Goal: Task Accomplishment & Management: Use online tool/utility

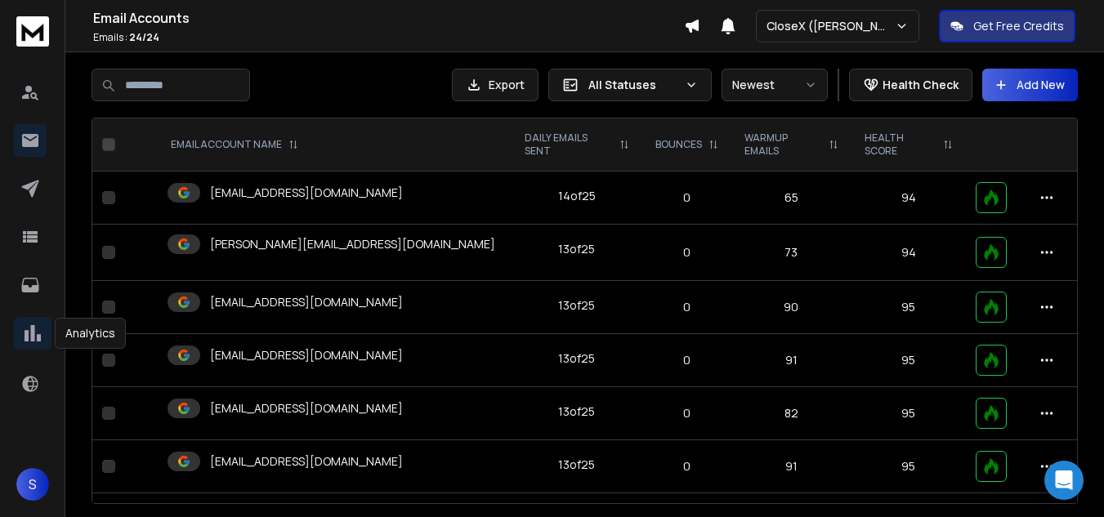
click at [38, 337] on icon at bounding box center [33, 333] width 16 height 16
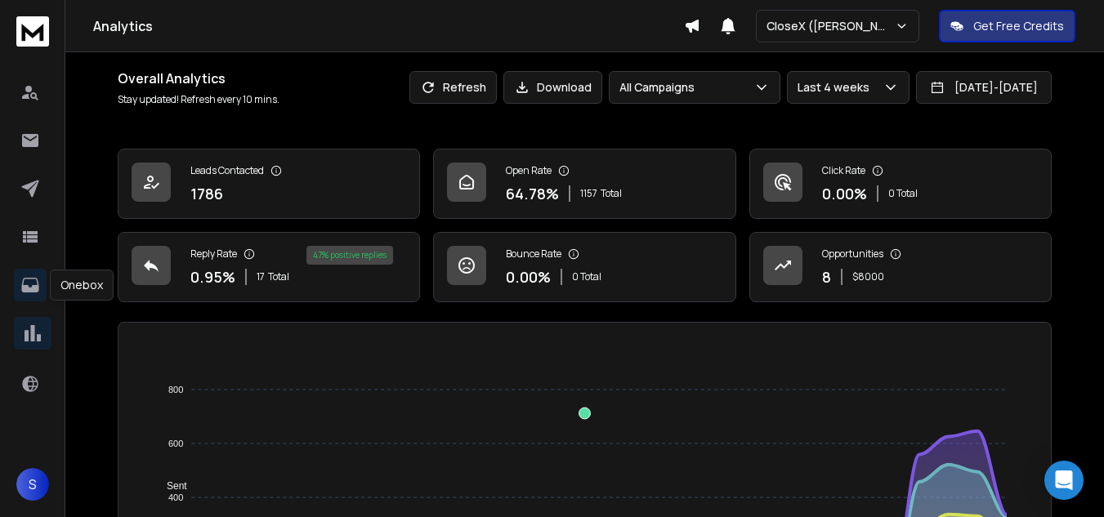
click at [34, 289] on icon at bounding box center [29, 285] width 17 height 15
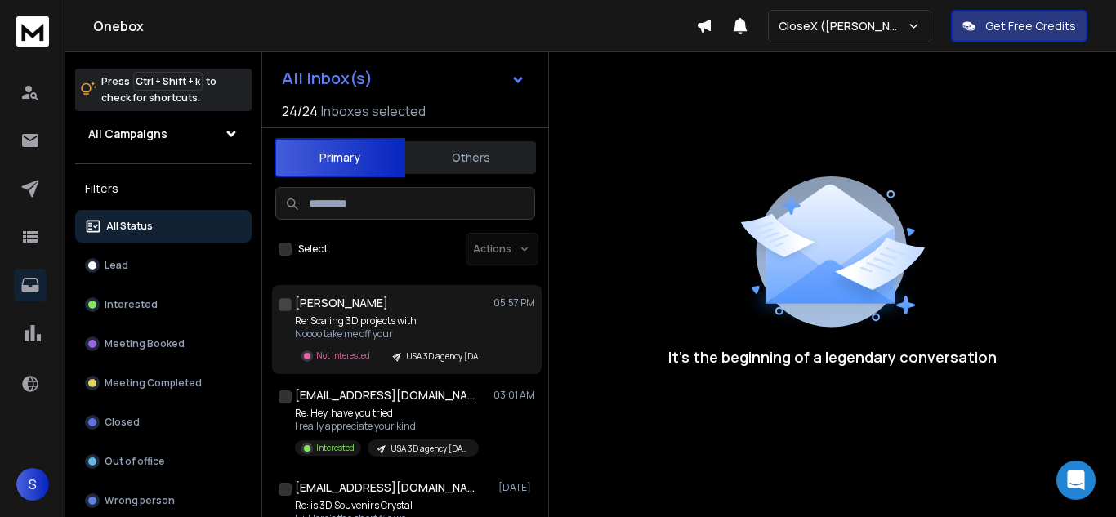
click at [400, 315] on p "Re: Scaling 3D projects with" at bounding box center [393, 321] width 196 height 13
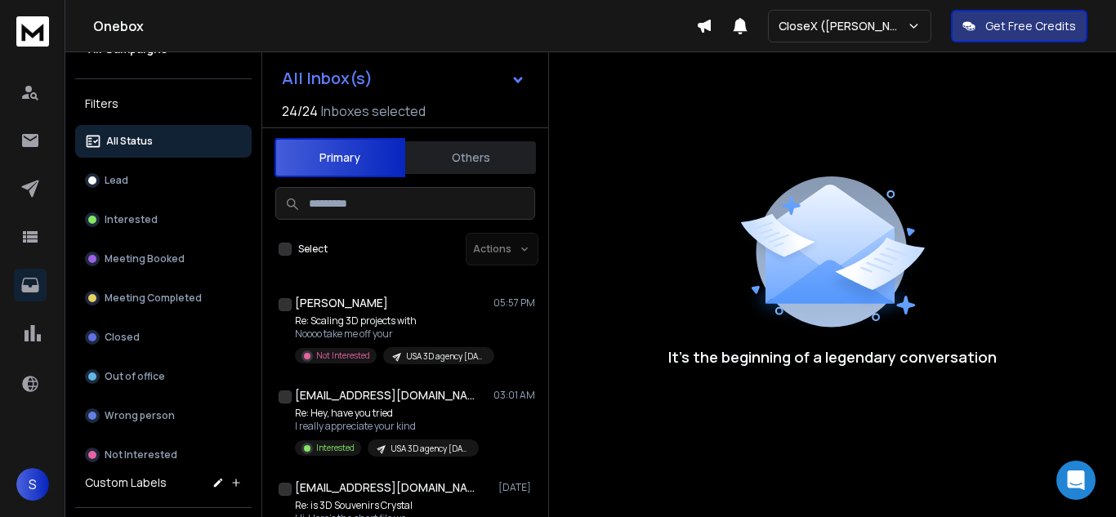
scroll to position [163, 0]
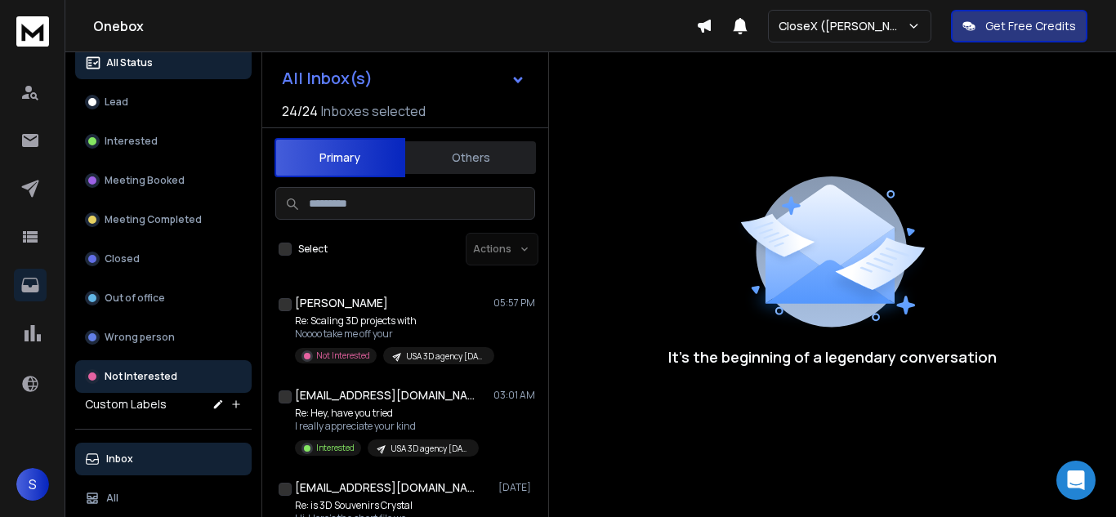
click at [141, 373] on p "Not Interested" at bounding box center [141, 376] width 73 height 13
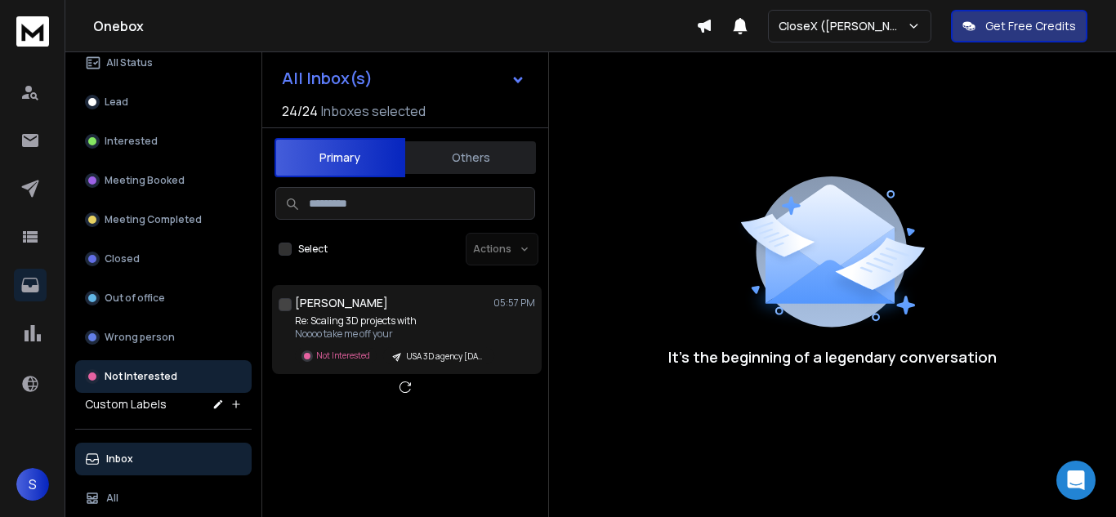
click at [410, 319] on p "Re: Scaling 3D projects with" at bounding box center [393, 321] width 196 height 13
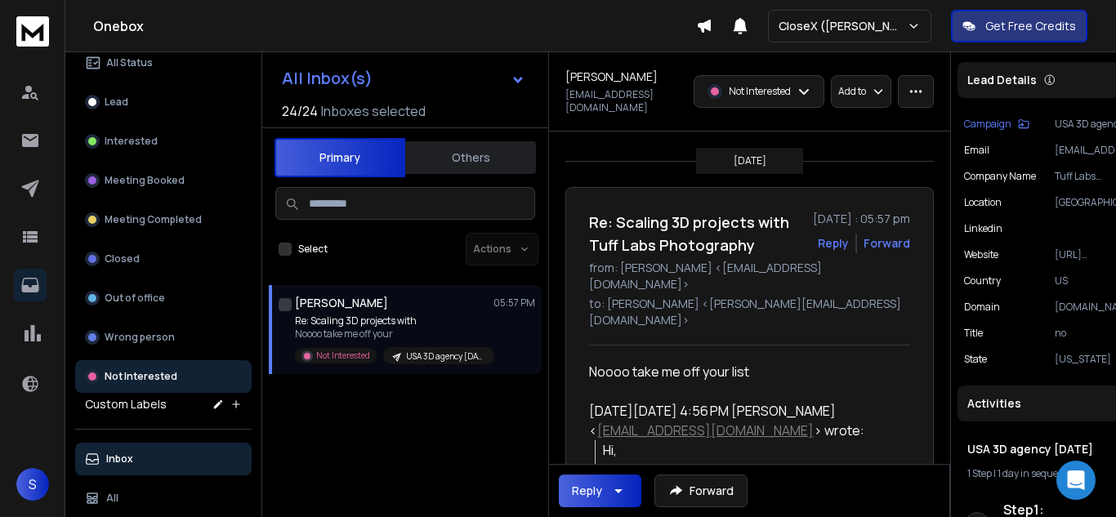
click at [1001, 125] on p "Campaign" at bounding box center [987, 124] width 47 height 13
click at [1008, 123] on p "Campaign" at bounding box center [987, 124] width 47 height 13
click at [1012, 123] on p "Campaign" at bounding box center [987, 124] width 47 height 13
click at [1029, 120] on icon at bounding box center [1024, 124] width 10 height 8
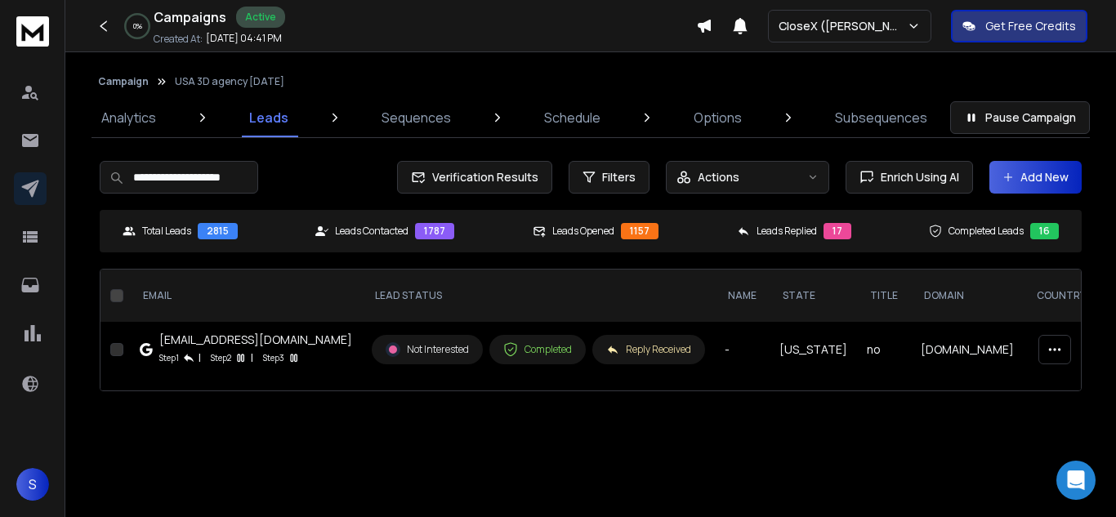
click at [770, 378] on td "[US_STATE]" at bounding box center [813, 350] width 87 height 56
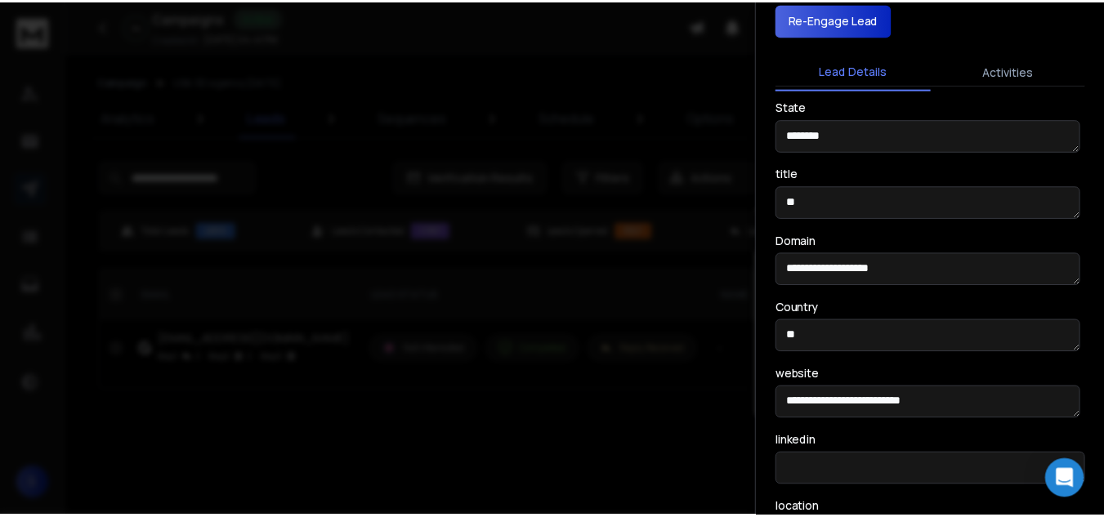
scroll to position [163, 0]
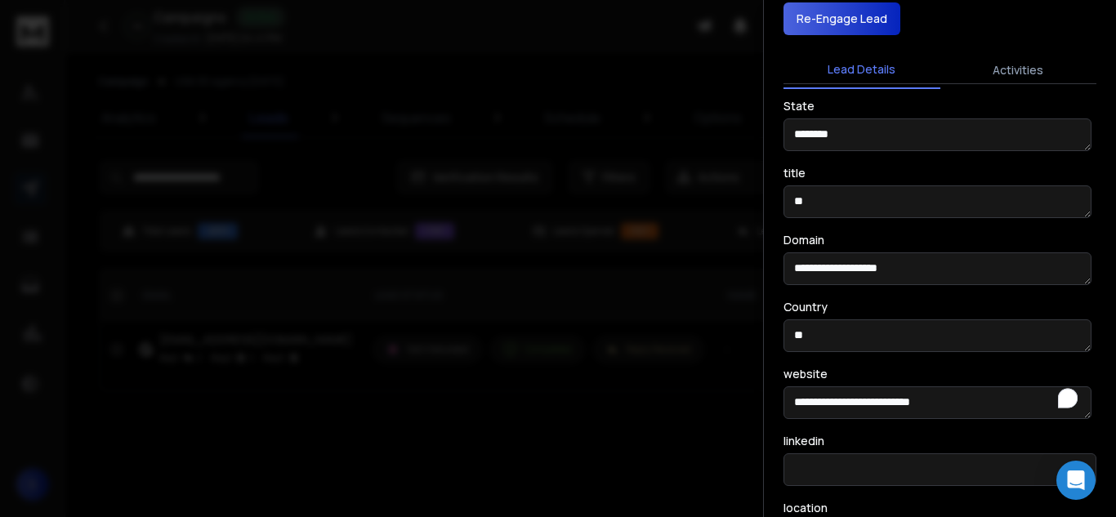
drag, startPoint x: 999, startPoint y: 406, endPoint x: 713, endPoint y: 403, distance: 285.2
click at [713, 403] on body "**********" at bounding box center [558, 258] width 1116 height 517
click at [374, 64] on div at bounding box center [558, 258] width 1116 height 517
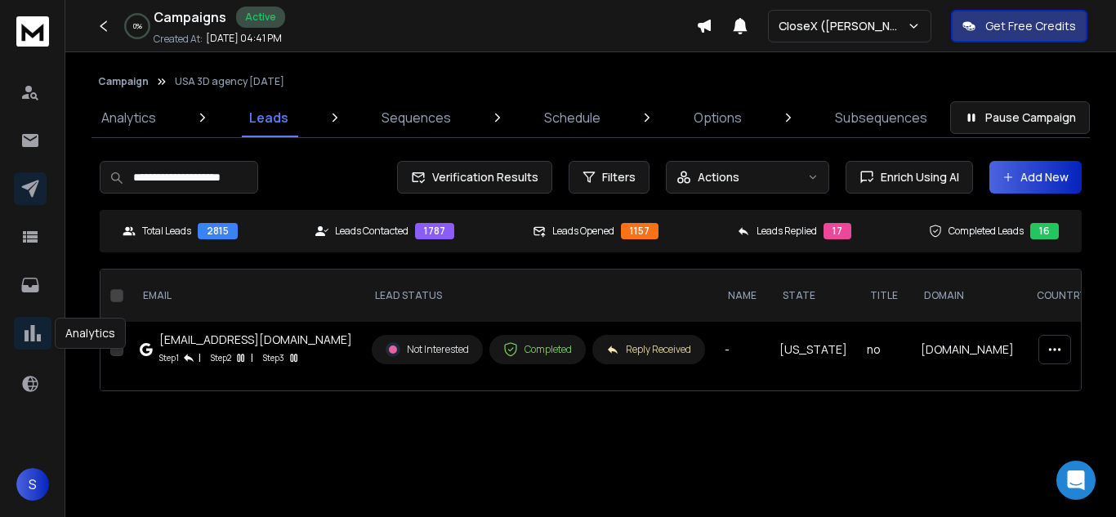
click at [32, 336] on icon at bounding box center [33, 333] width 16 height 16
